Goal: Navigation & Orientation: Find specific page/section

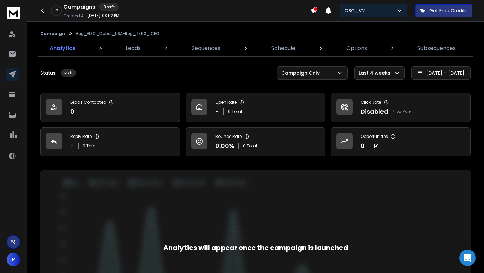
click at [395, 6] on button "GSC_V2" at bounding box center [372, 10] width 67 height 13
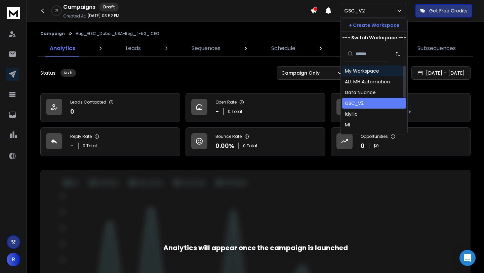
click at [356, 72] on div "My Workspace" at bounding box center [362, 70] width 34 height 7
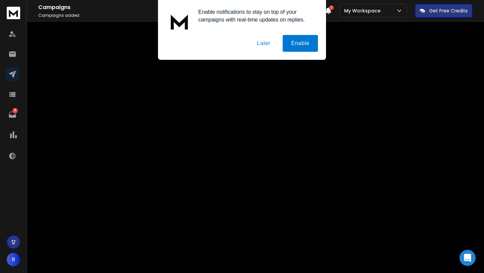
click at [260, 40] on button "Later" at bounding box center [263, 43] width 30 height 17
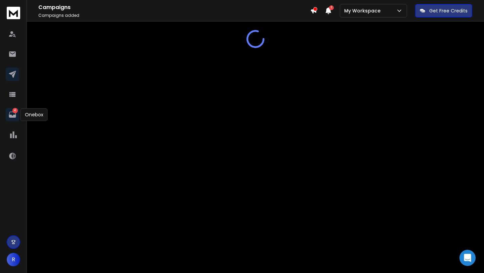
click at [10, 115] on icon at bounding box center [12, 114] width 7 height 6
